Goal: Communication & Community: Answer question/provide support

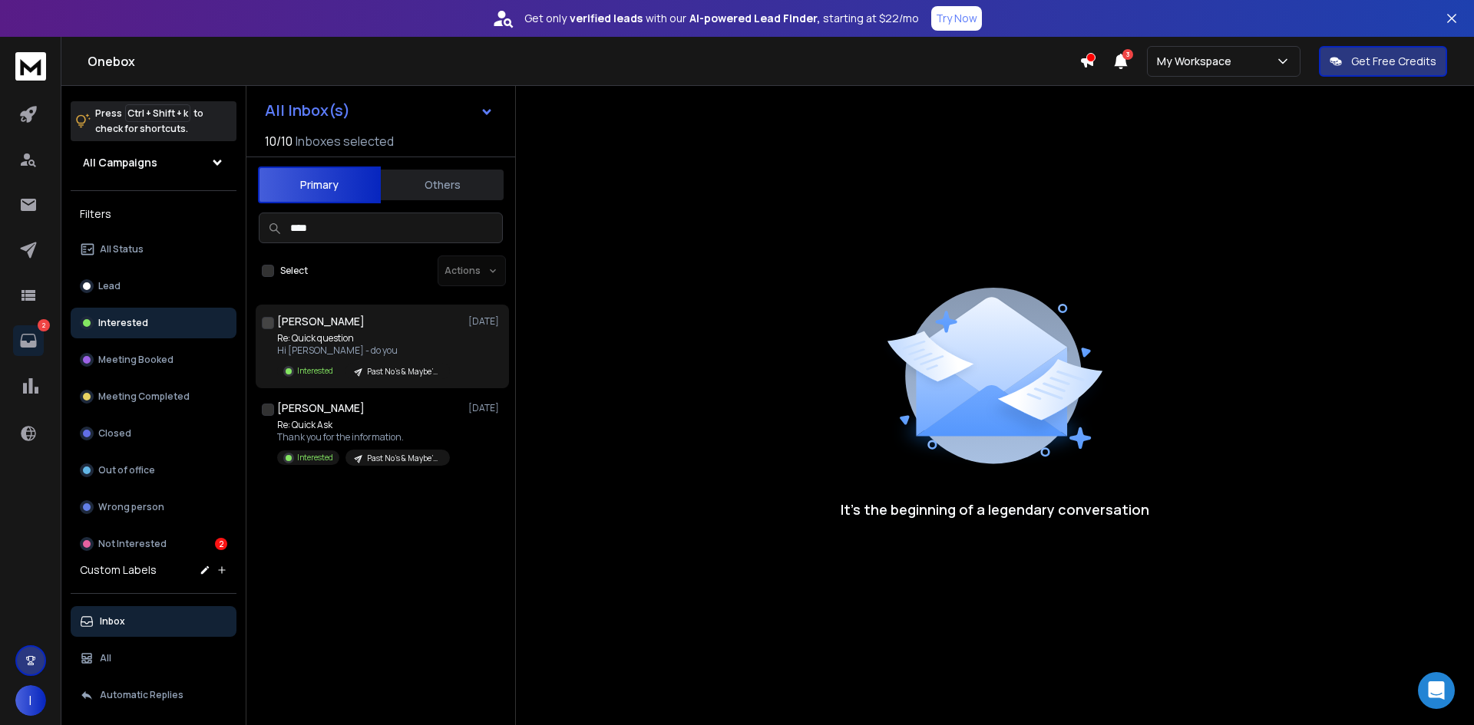
click at [343, 331] on div "[PERSON_NAME] [DATE] Re: Quick question Hi [PERSON_NAME] - do you Interested Pa…" at bounding box center [390, 346] width 226 height 65
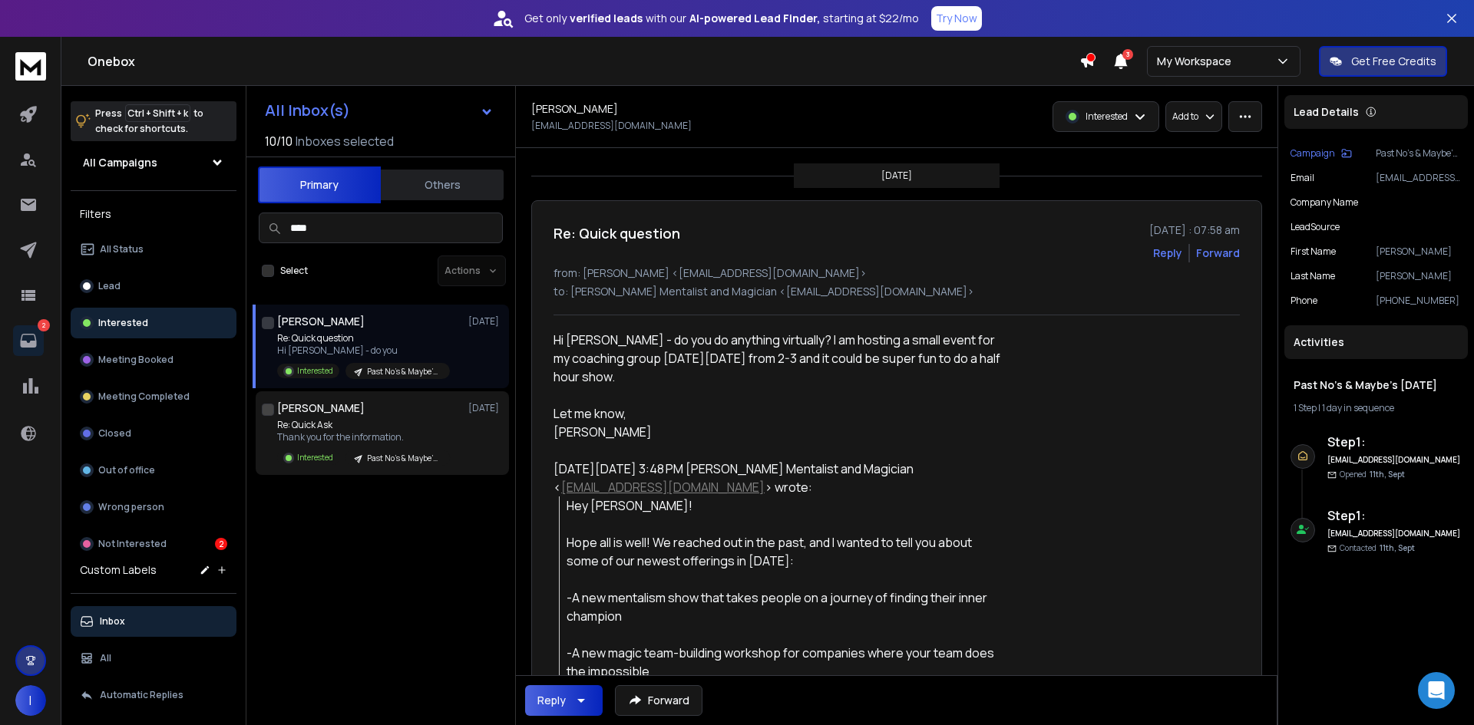
click at [358, 443] on p "Thank you for the information." at bounding box center [363, 437] width 173 height 12
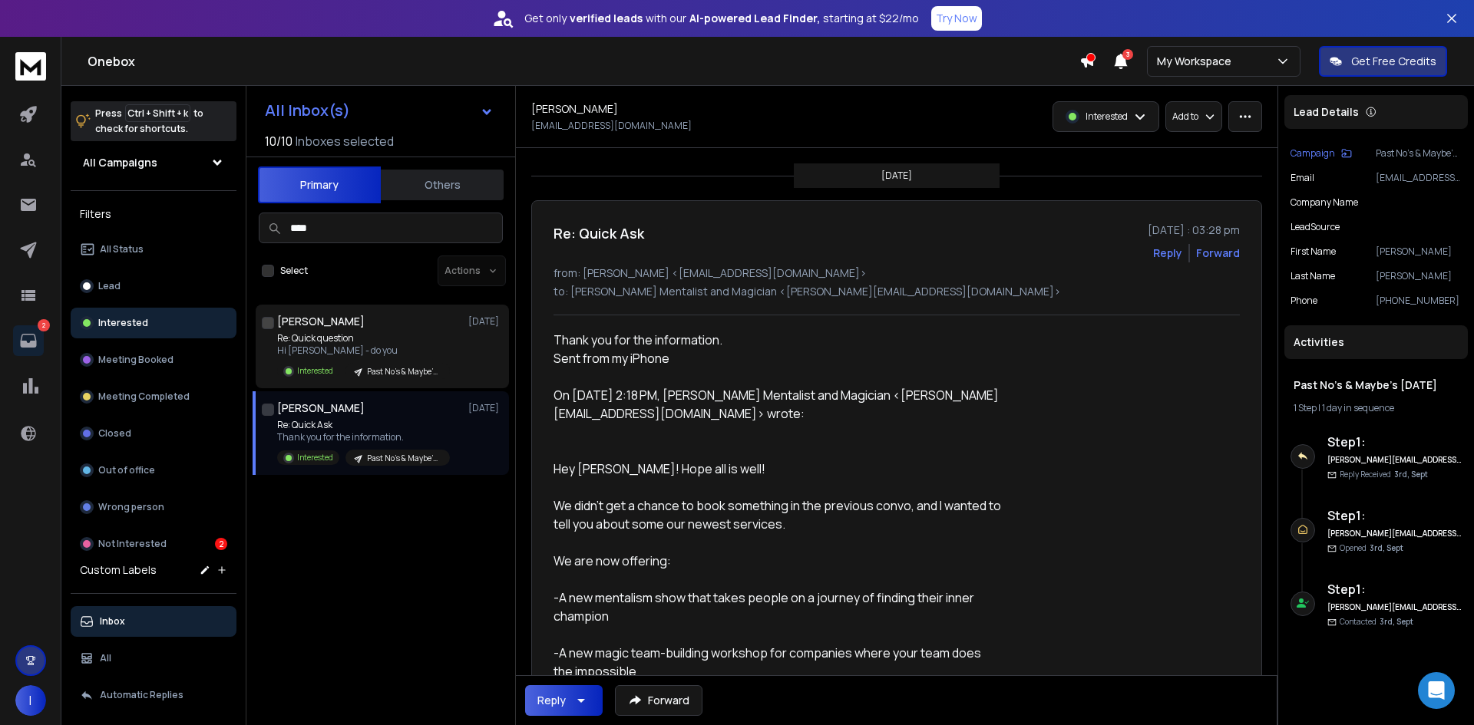
click at [388, 343] on p "Re: Quick question" at bounding box center [363, 338] width 173 height 12
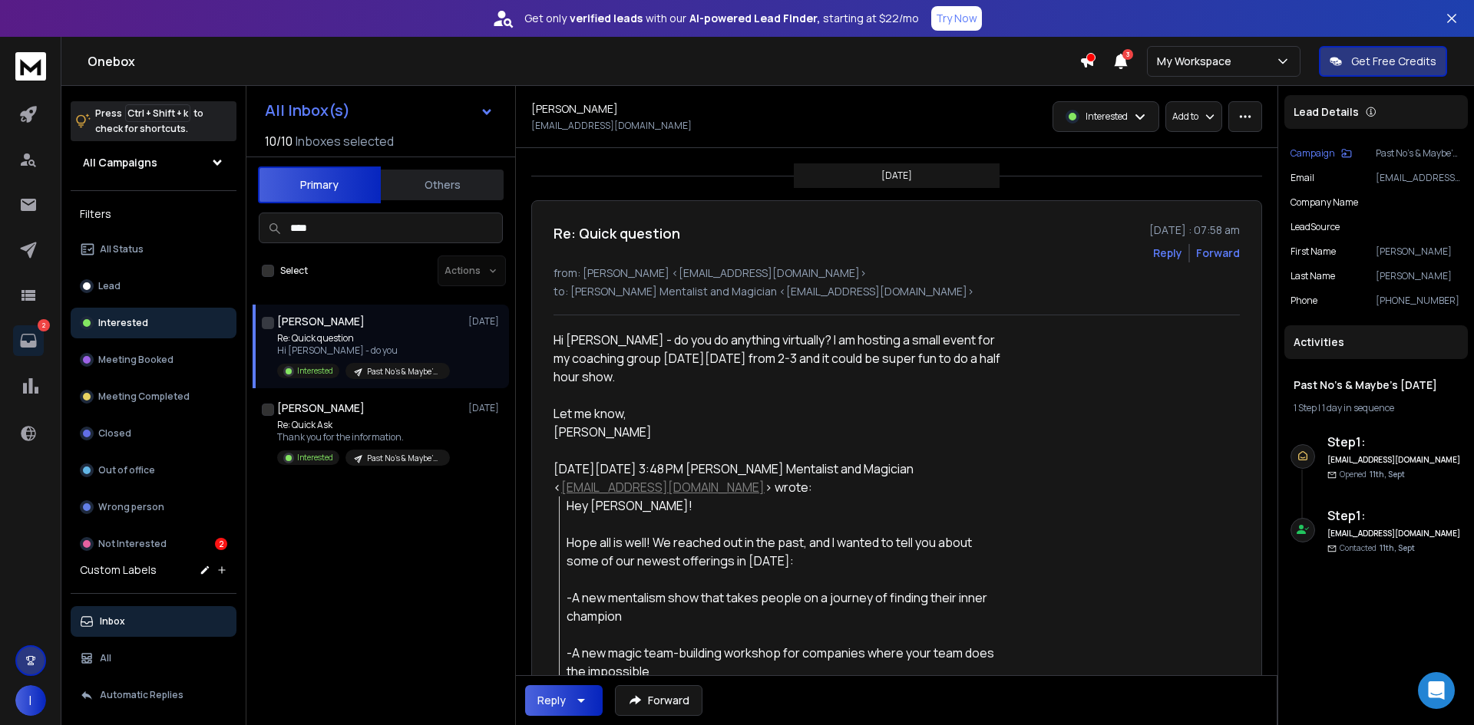
click at [1154, 263] on div "Re: Quick question [DATE] : 07:58 am Reply Forward from: [PERSON_NAME] <[EMAIL_…" at bounding box center [896, 261] width 686 height 77
click at [581, 705] on icon "button" at bounding box center [581, 701] width 18 height 18
click at [553, 667] on p "Reply All" at bounding box center [572, 661] width 42 height 15
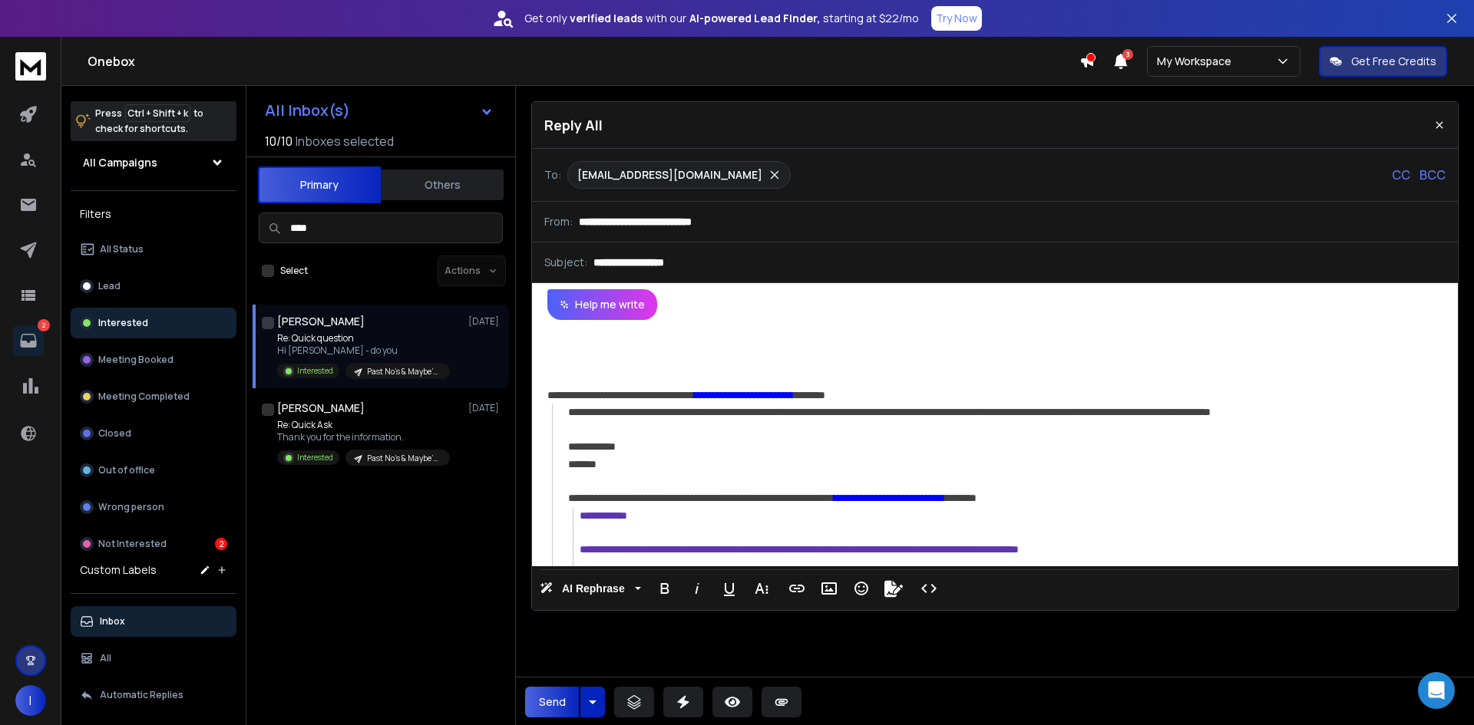
click at [603, 223] on input "**********" at bounding box center [1012, 221] width 867 height 15
click at [633, 315] on button "Help me write" at bounding box center [602, 304] width 110 height 31
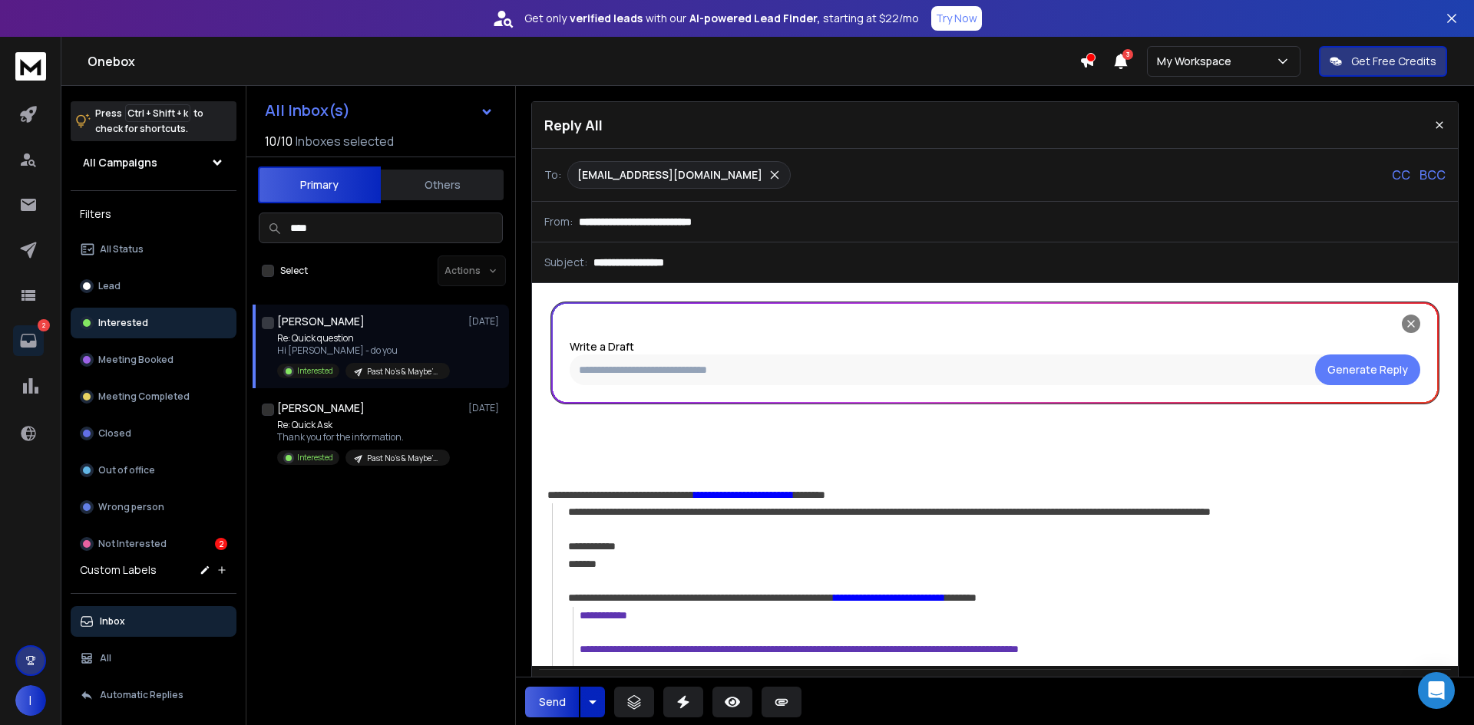
click at [834, 353] on div "Write a Draft Generate Reply" at bounding box center [995, 362] width 850 height 46
click at [1403, 332] on div "Write a Draft Generate Reply" at bounding box center [995, 353] width 850 height 64
click at [1407, 324] on icon at bounding box center [1411, 324] width 12 height 12
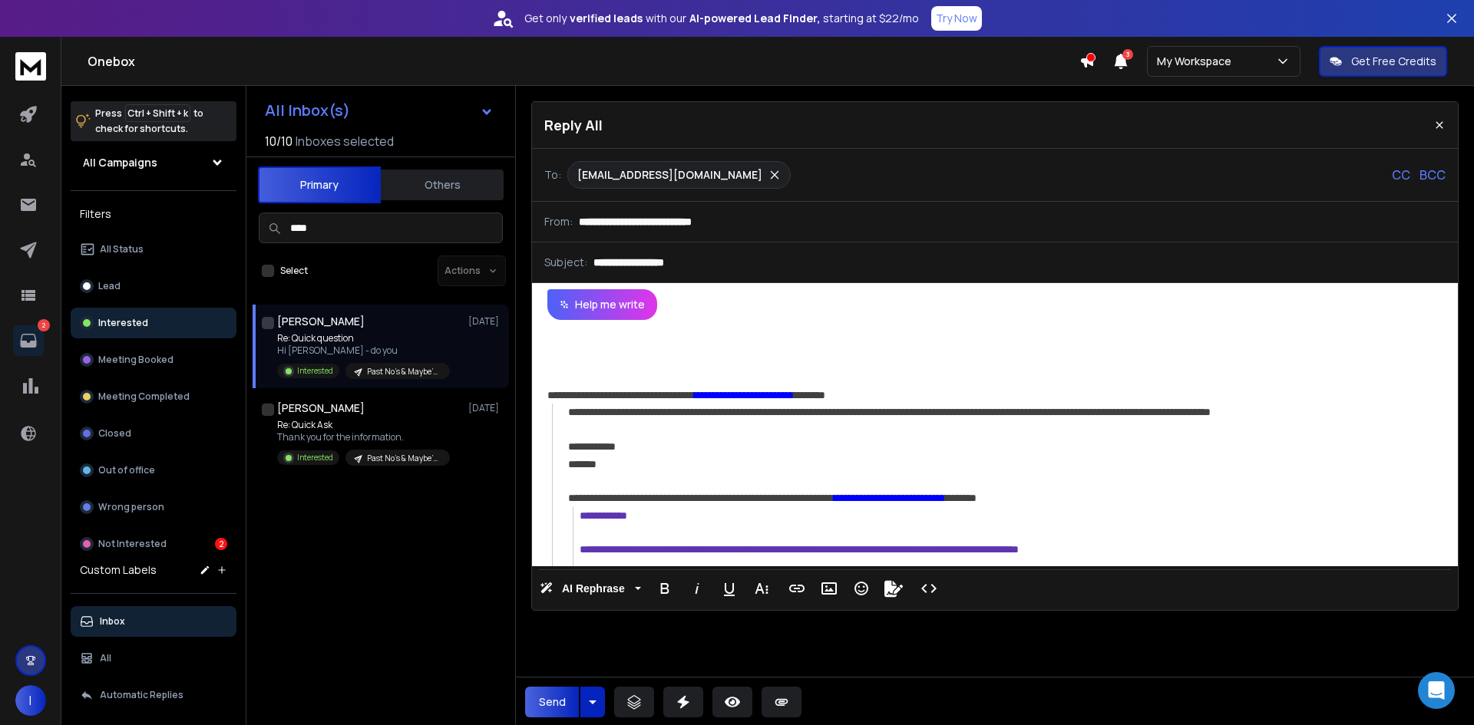
click at [848, 352] on div at bounding box center [994, 360] width 895 height 17
click at [852, 317] on div "Help me write" at bounding box center [995, 303] width 926 height 40
click at [854, 309] on div "Help me write" at bounding box center [995, 303] width 926 height 40
click at [850, 346] on div at bounding box center [994, 343] width 895 height 17
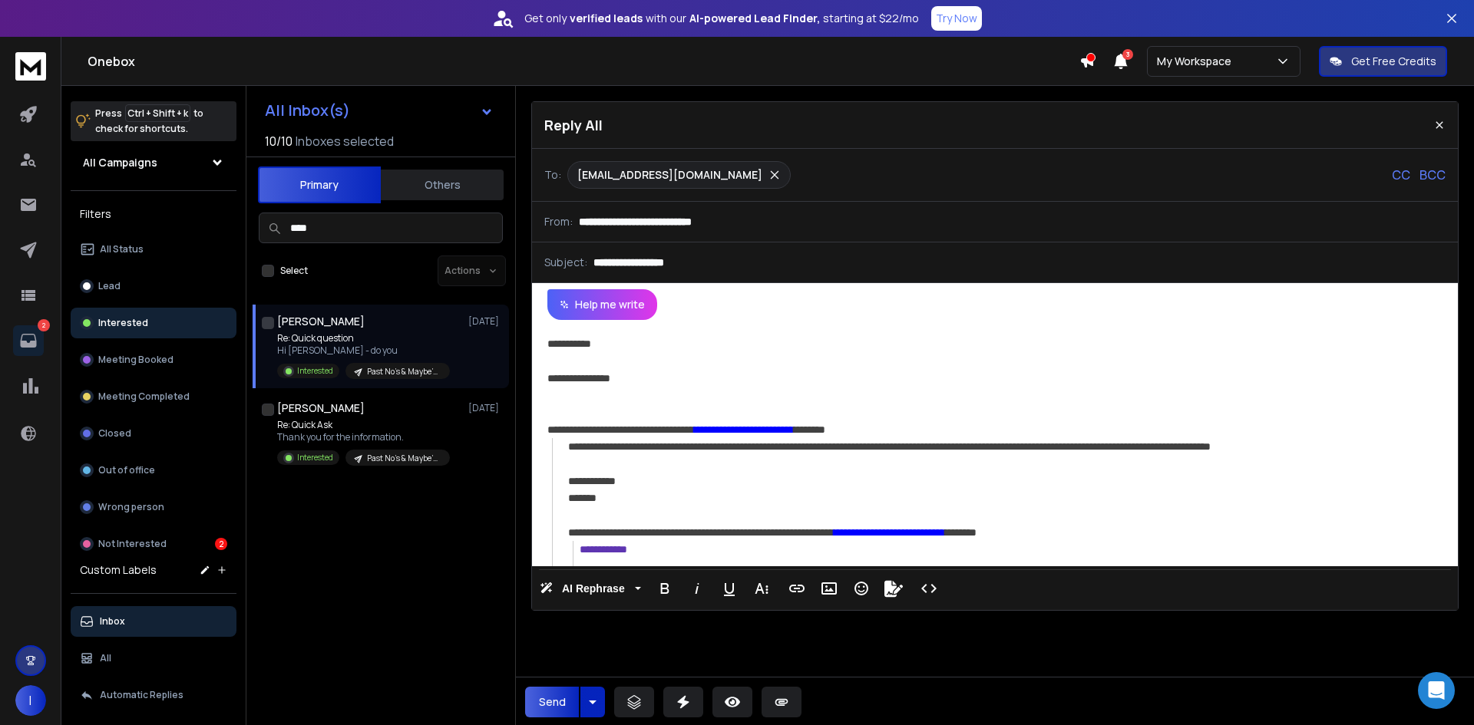
click at [1435, 127] on icon at bounding box center [1439, 125] width 12 height 12
